Goal: Task Accomplishment & Management: Manage account settings

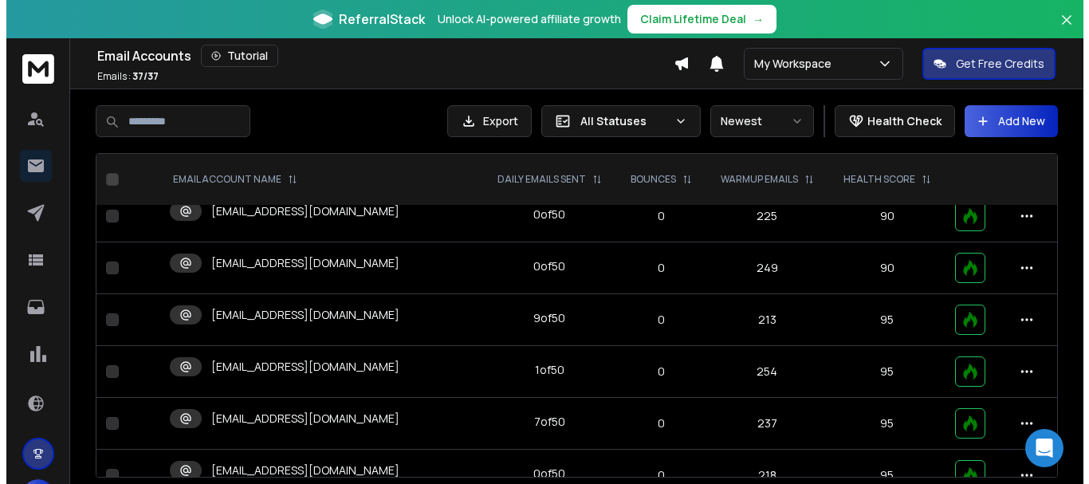
scroll to position [1659, 0]
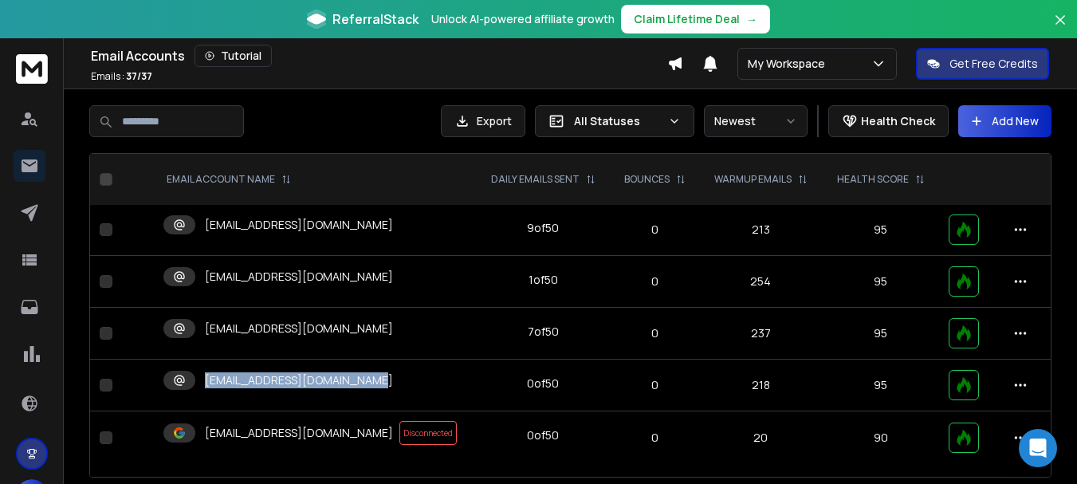
drag, startPoint x: 377, startPoint y: 382, endPoint x: 206, endPoint y: 383, distance: 170.6
click at [206, 383] on div "[EMAIL_ADDRESS][DOMAIN_NAME]" at bounding box center [314, 380] width 303 height 19
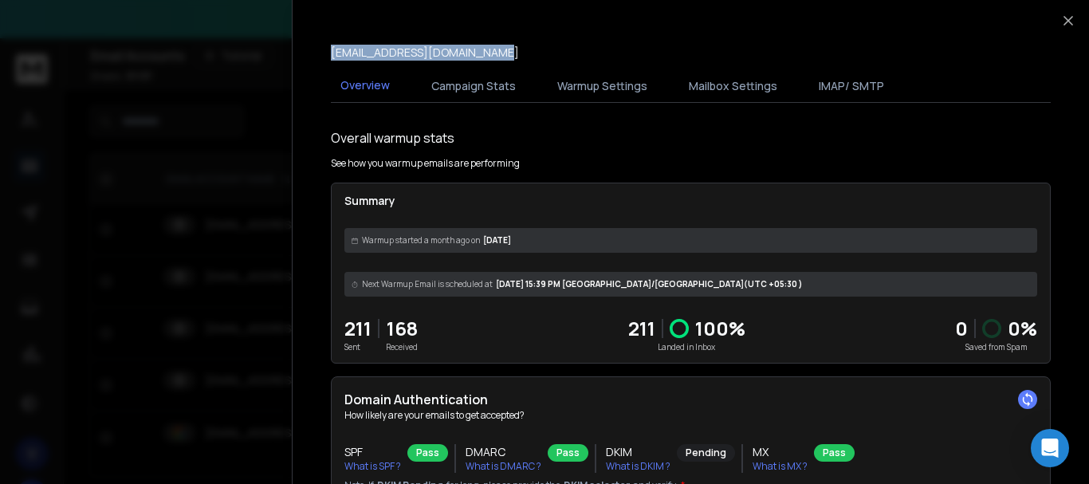
drag, startPoint x: 488, startPoint y: 46, endPoint x: 322, endPoint y: 54, distance: 166.0
copy p "[EMAIL_ADDRESS][DOMAIN_NAME]"
click at [240, 41] on div at bounding box center [544, 242] width 1089 height 484
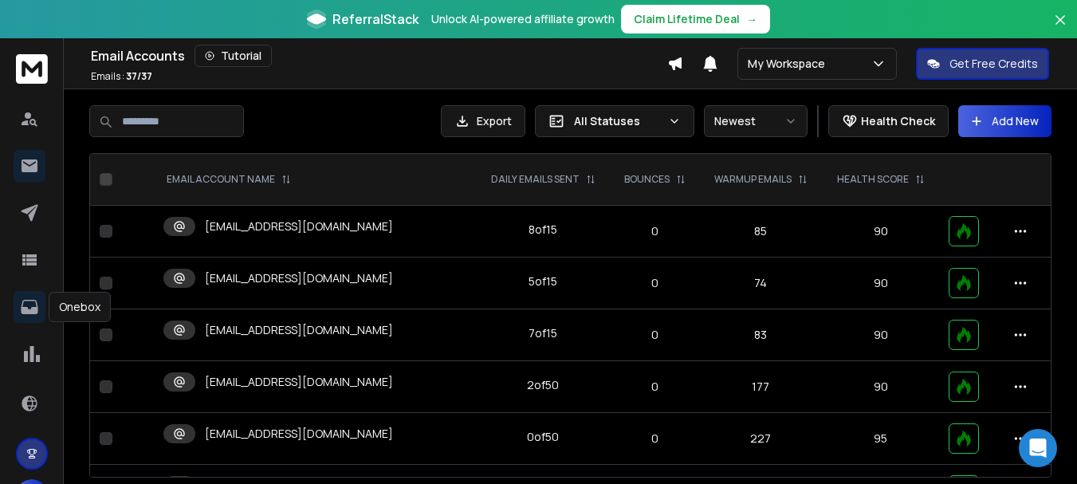
click at [29, 308] on icon at bounding box center [29, 306] width 19 height 19
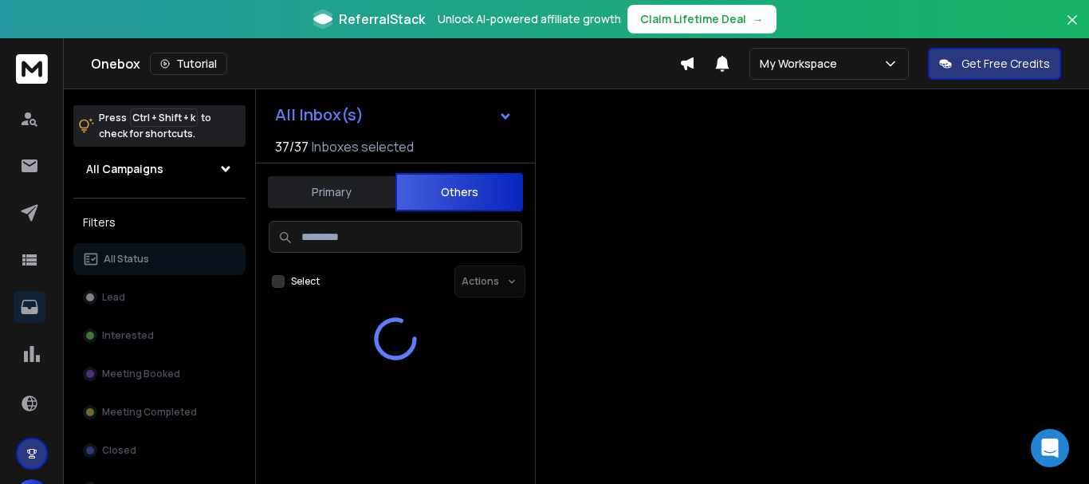
click at [477, 184] on button "Others" at bounding box center [459, 192] width 128 height 38
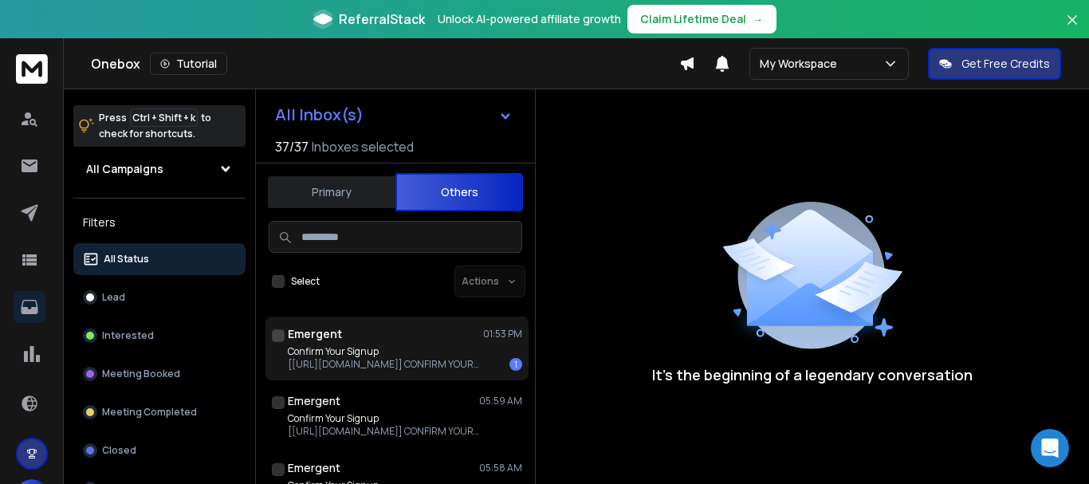
click at [367, 355] on p "Confirm Your Signup" at bounding box center [383, 351] width 191 height 13
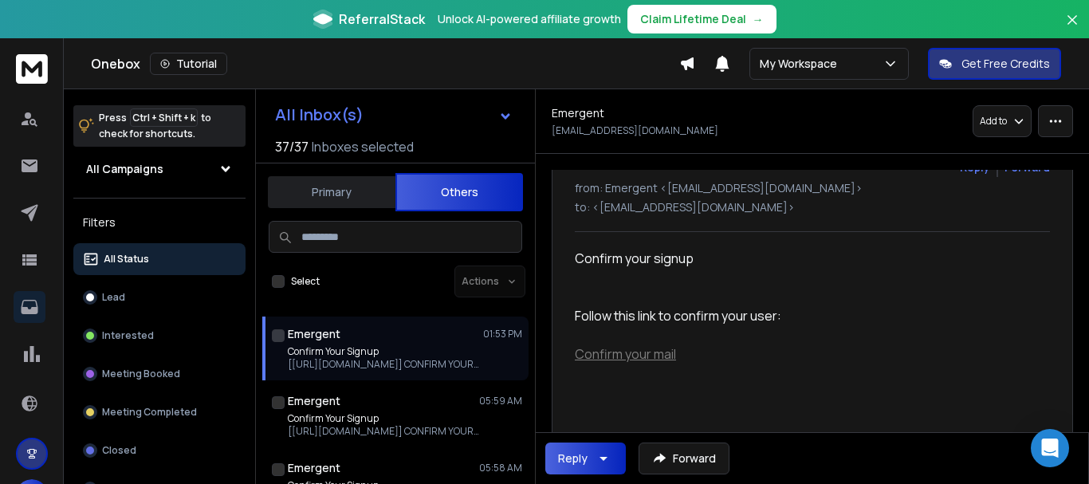
scroll to position [158, 0]
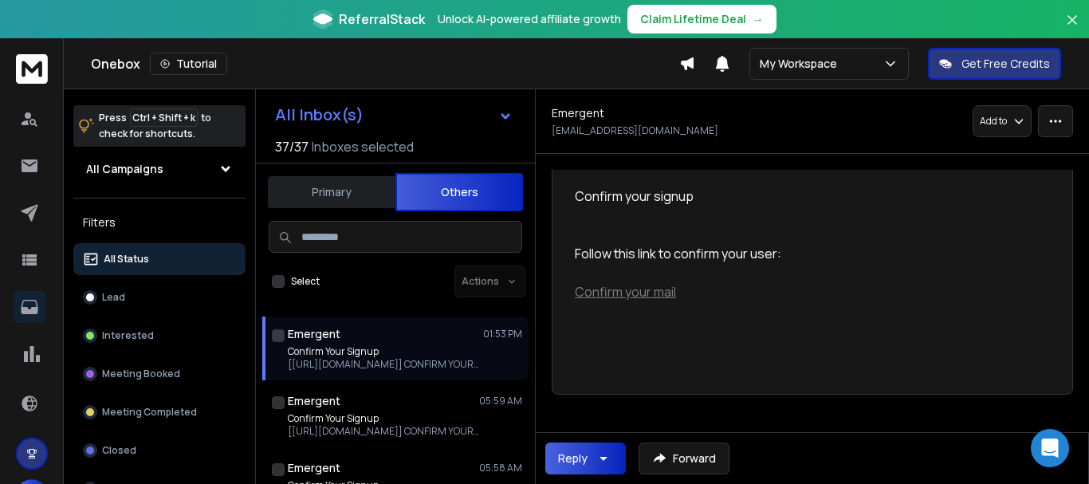
click at [635, 289] on link "Confirm your mail" at bounding box center [625, 292] width 101 height 18
